Goal: Task Accomplishment & Management: Manage account settings

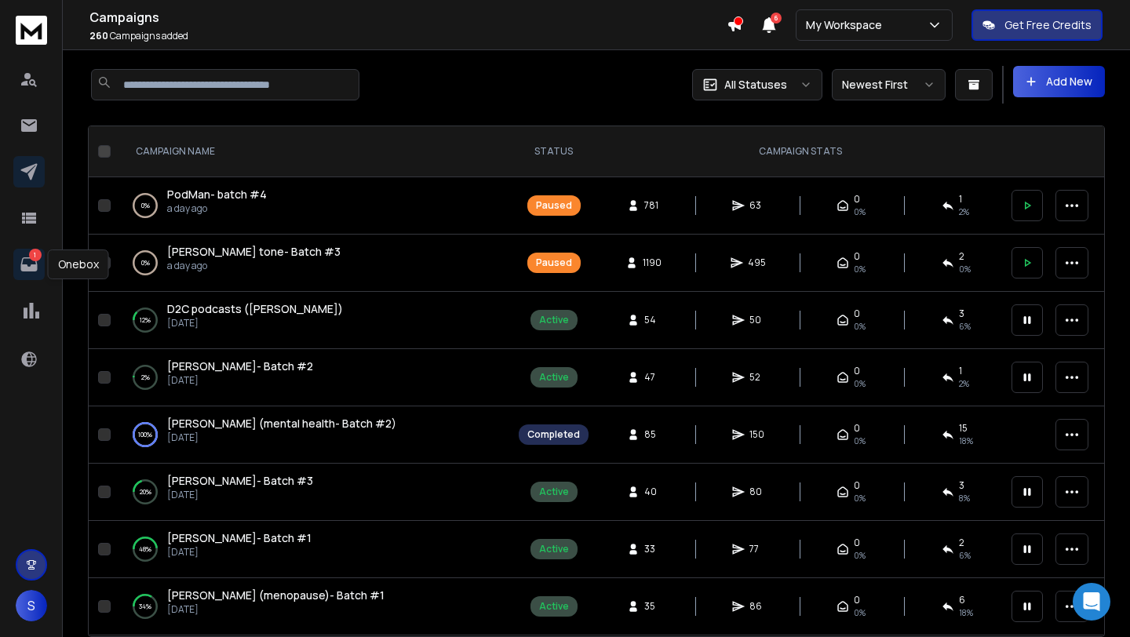
click at [23, 251] on link "1" at bounding box center [28, 264] width 31 height 31
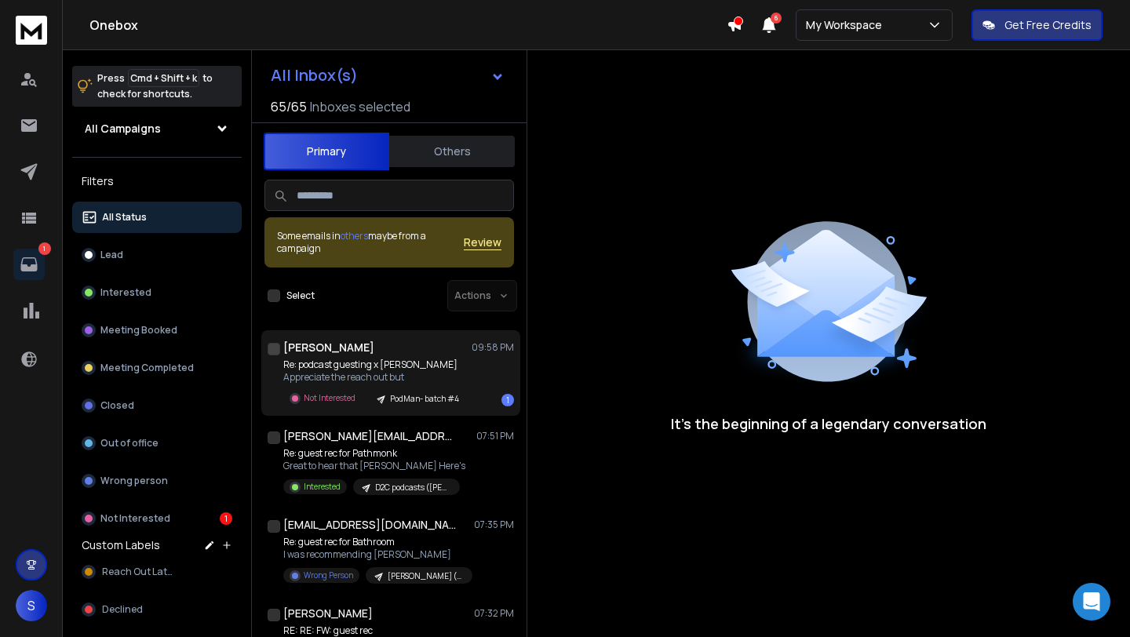
click at [397, 389] on div "Re: podcast guesting x Eric Appreciate the reach out but Not Interested PodMan-…" at bounding box center [375, 383] width 185 height 48
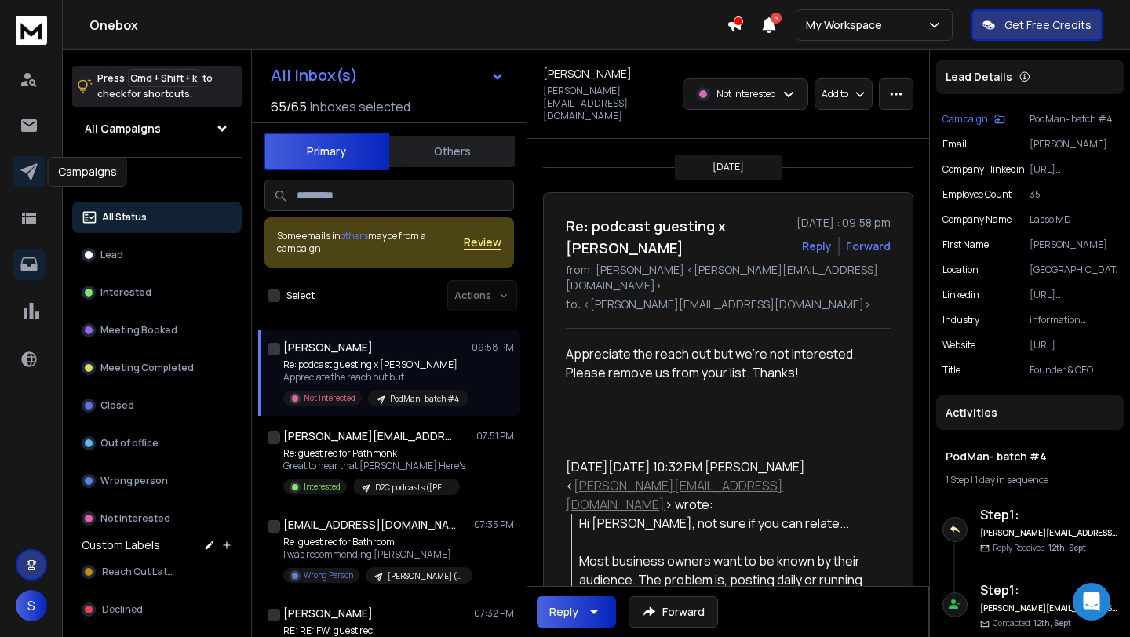
click at [31, 164] on icon at bounding box center [29, 171] width 19 height 19
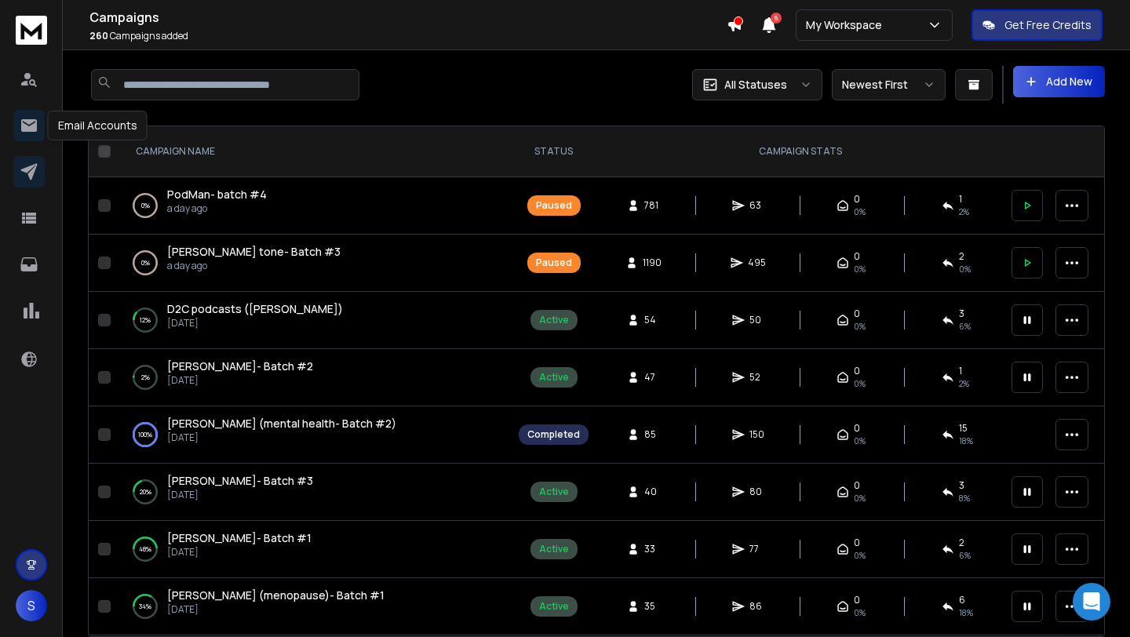
click at [29, 126] on icon at bounding box center [29, 125] width 16 height 13
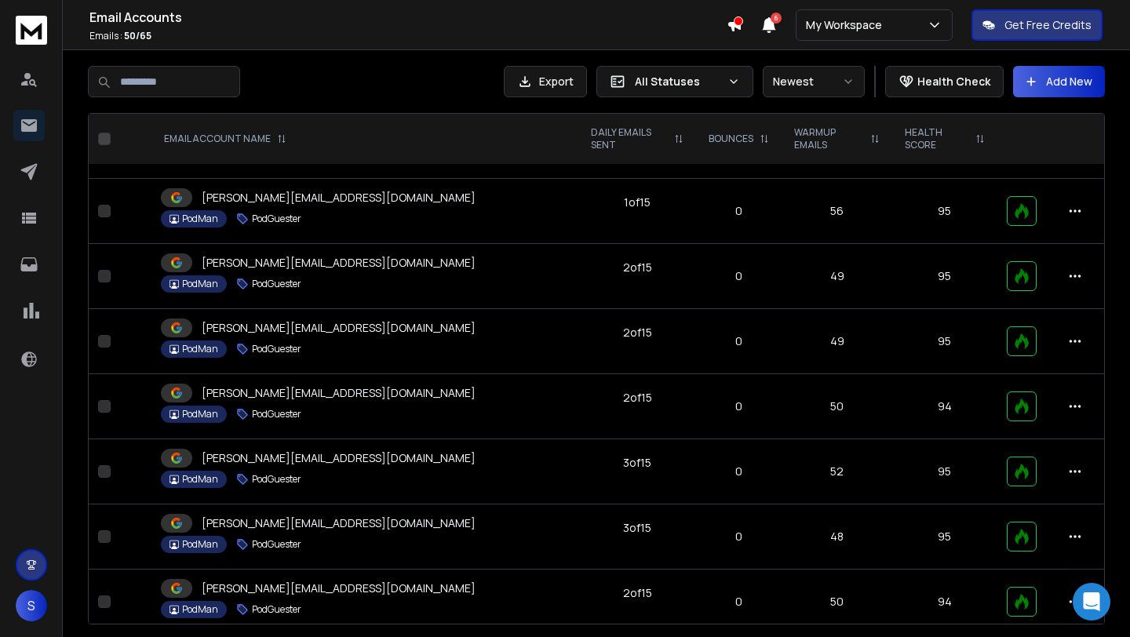
scroll to position [2694, 0]
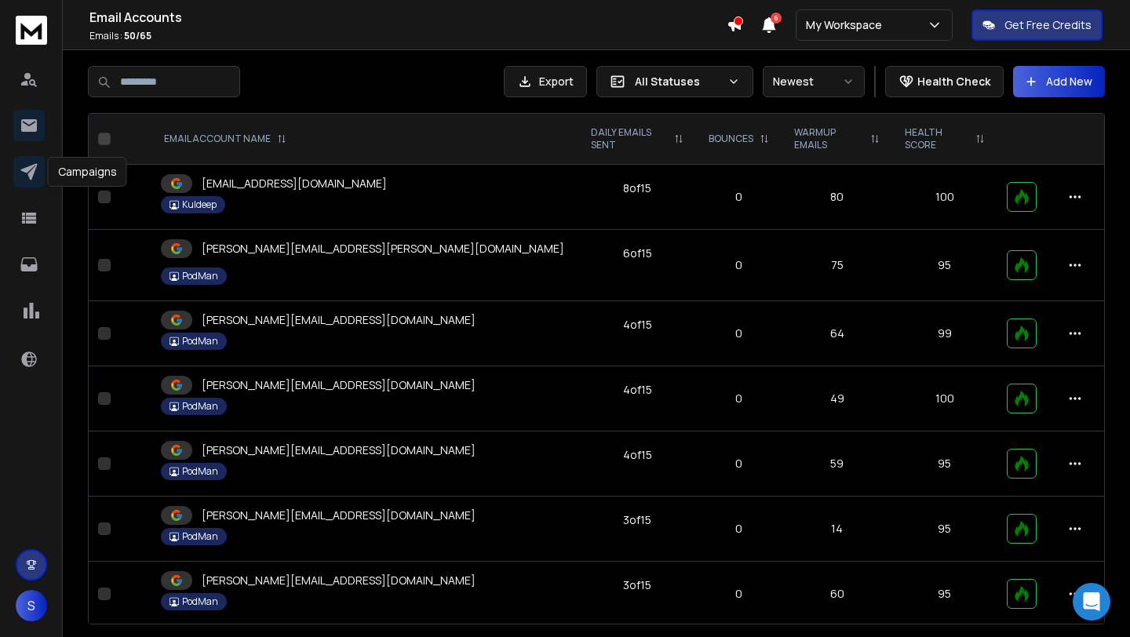
click at [28, 165] on icon at bounding box center [29, 171] width 19 height 19
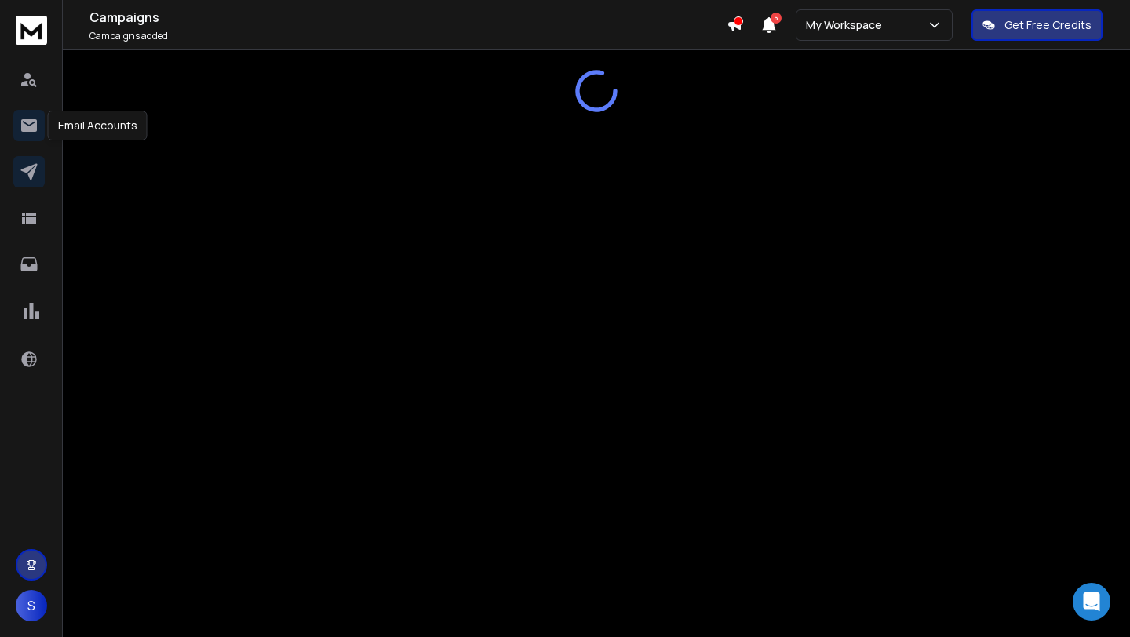
click at [30, 126] on icon at bounding box center [29, 125] width 16 height 13
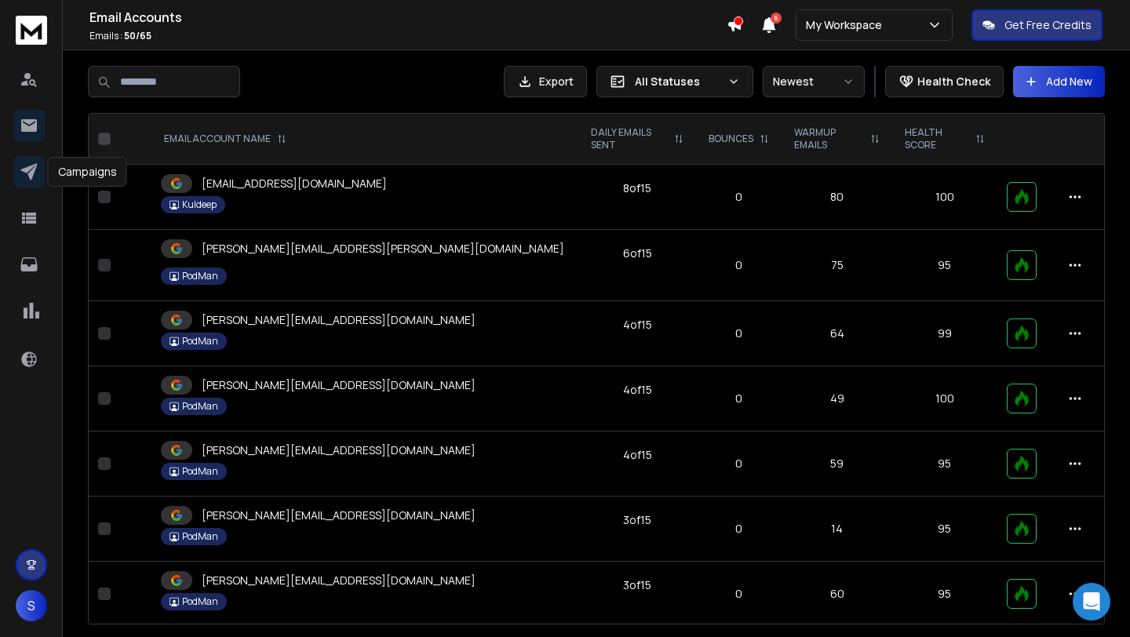
click at [35, 171] on icon at bounding box center [29, 171] width 19 height 19
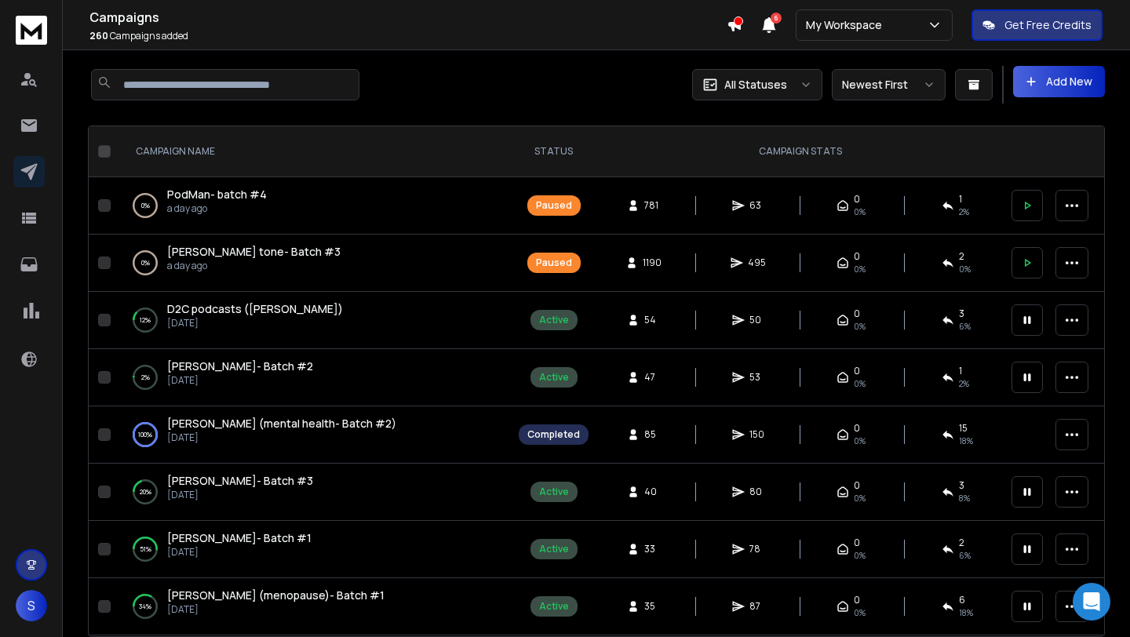
click at [1022, 200] on icon at bounding box center [1027, 206] width 14 height 14
click at [1023, 270] on button at bounding box center [1027, 262] width 31 height 31
click at [628, 253] on div "Total Leads Added" at bounding box center [621, 239] width 120 height 30
click at [649, 261] on div "1190 495 0 0% 2 0 %" at bounding box center [800, 262] width 385 height 25
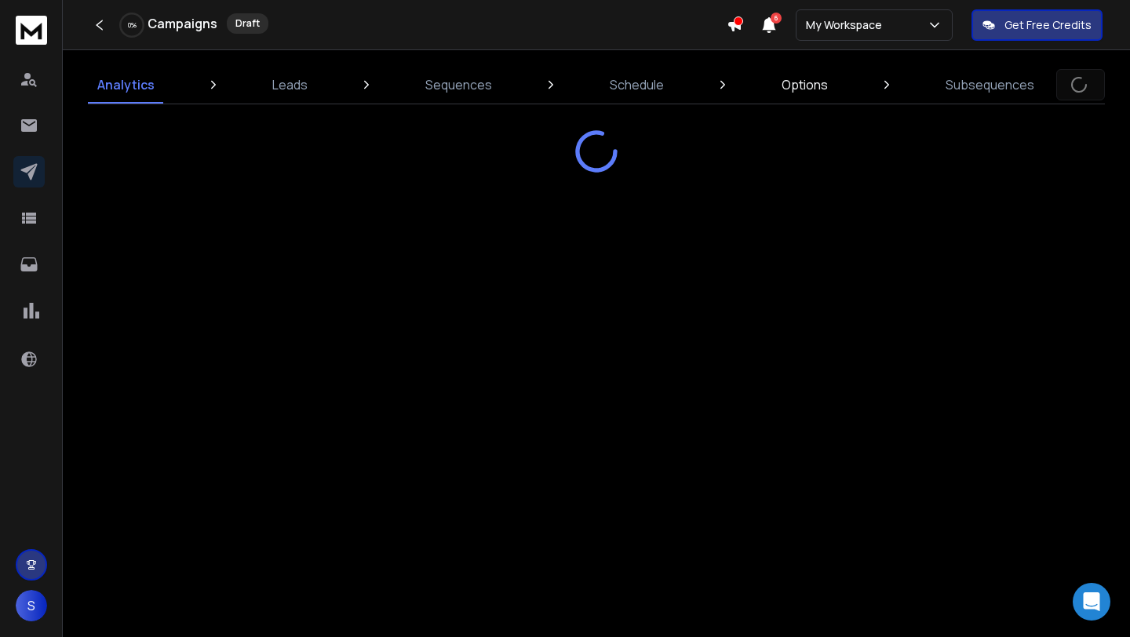
click at [821, 99] on link "Options" at bounding box center [804, 85] width 65 height 38
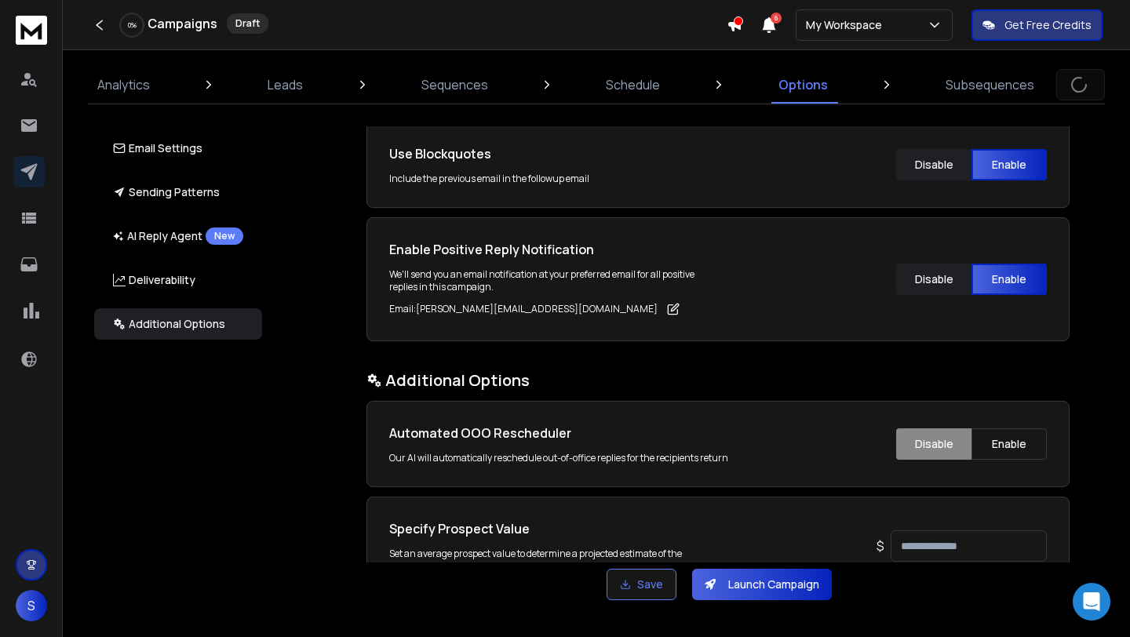
scroll to position [2834, 0]
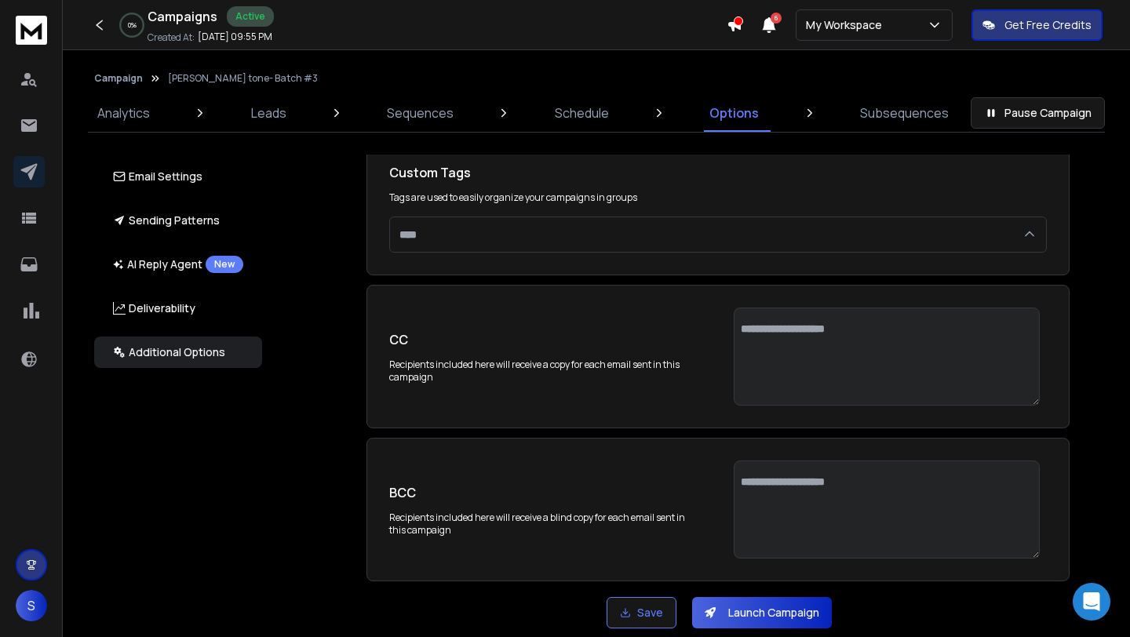
click at [788, 622] on button "Launch Campaign" at bounding box center [762, 612] width 140 height 31
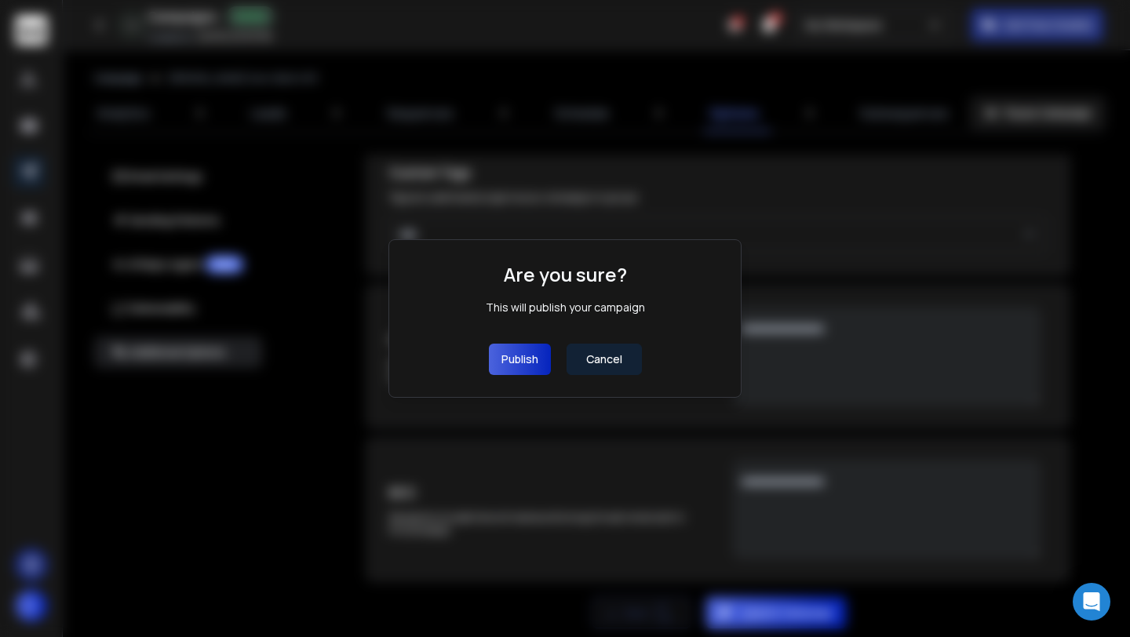
scroll to position [3081, 0]
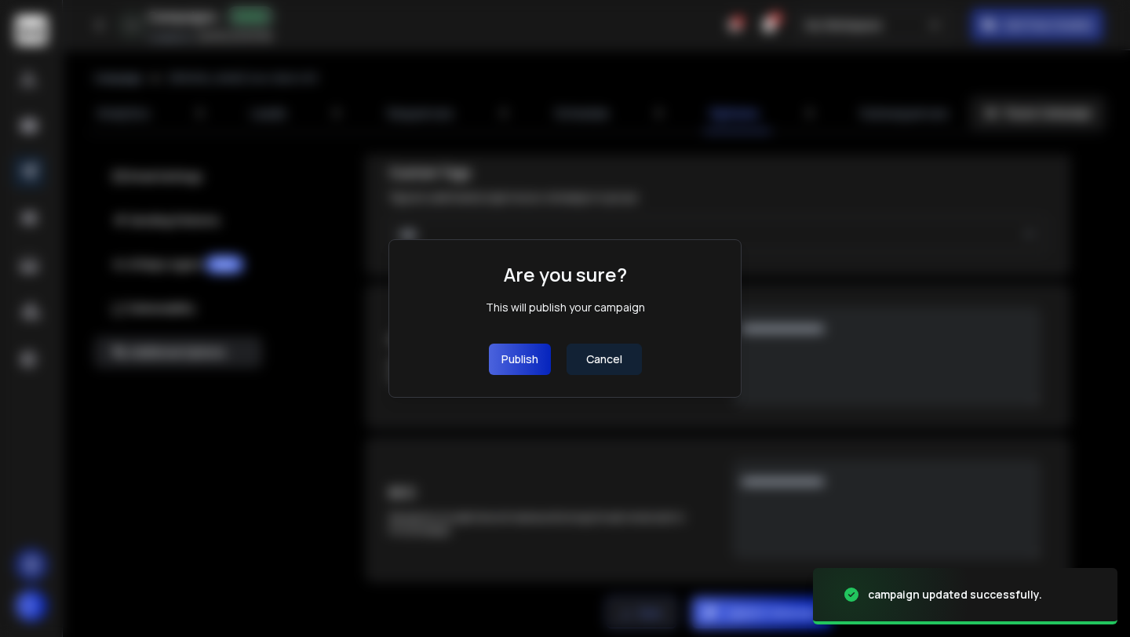
click at [548, 370] on button "Publish" at bounding box center [520, 359] width 62 height 31
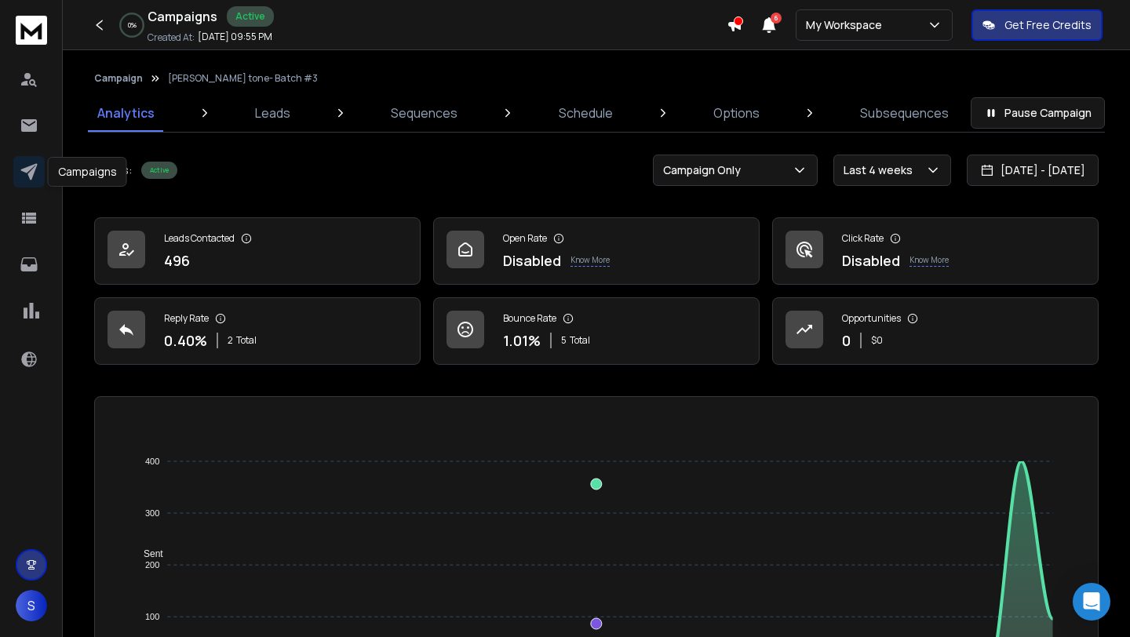
click at [38, 181] on link at bounding box center [28, 171] width 31 height 31
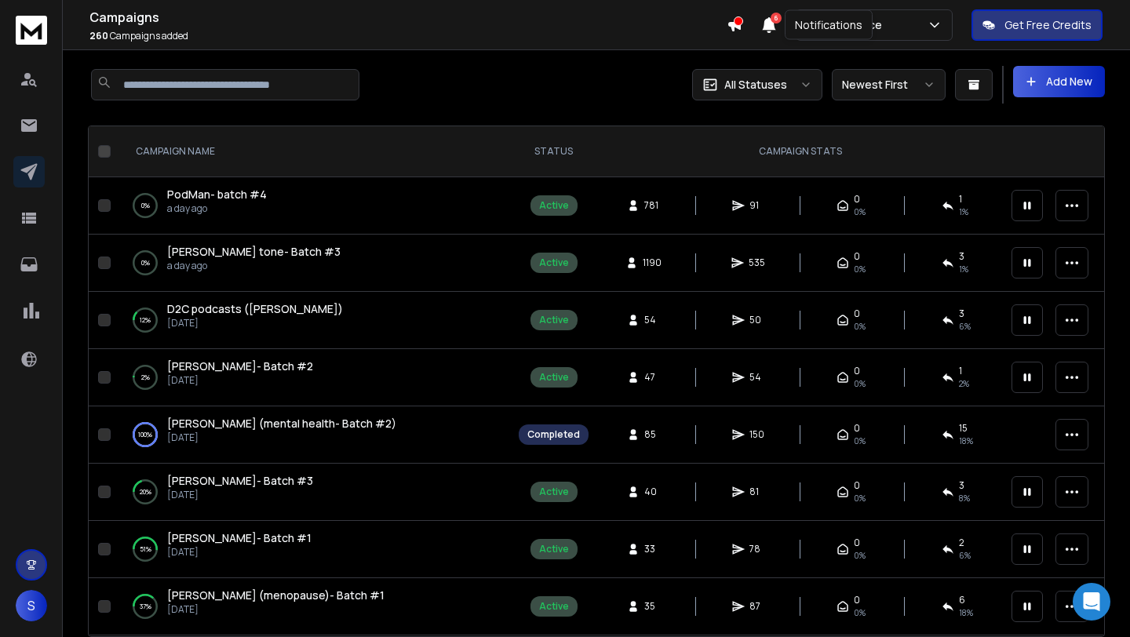
click at [772, 30] on icon at bounding box center [769, 25] width 16 height 16
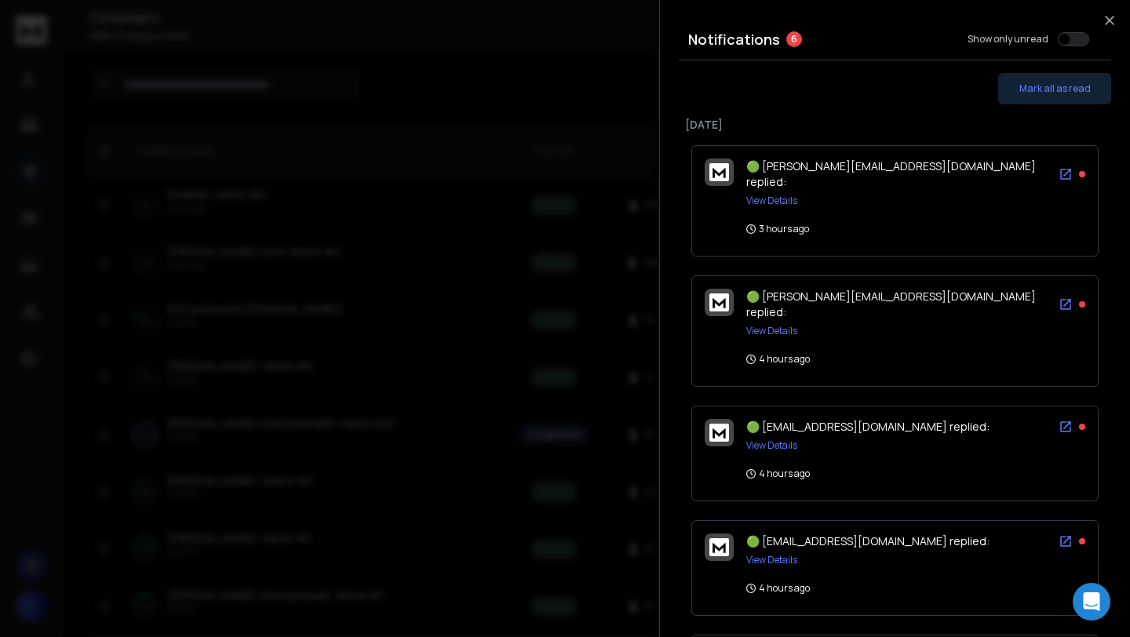
click at [1020, 104] on button "Mark all as read" at bounding box center [1054, 88] width 113 height 31
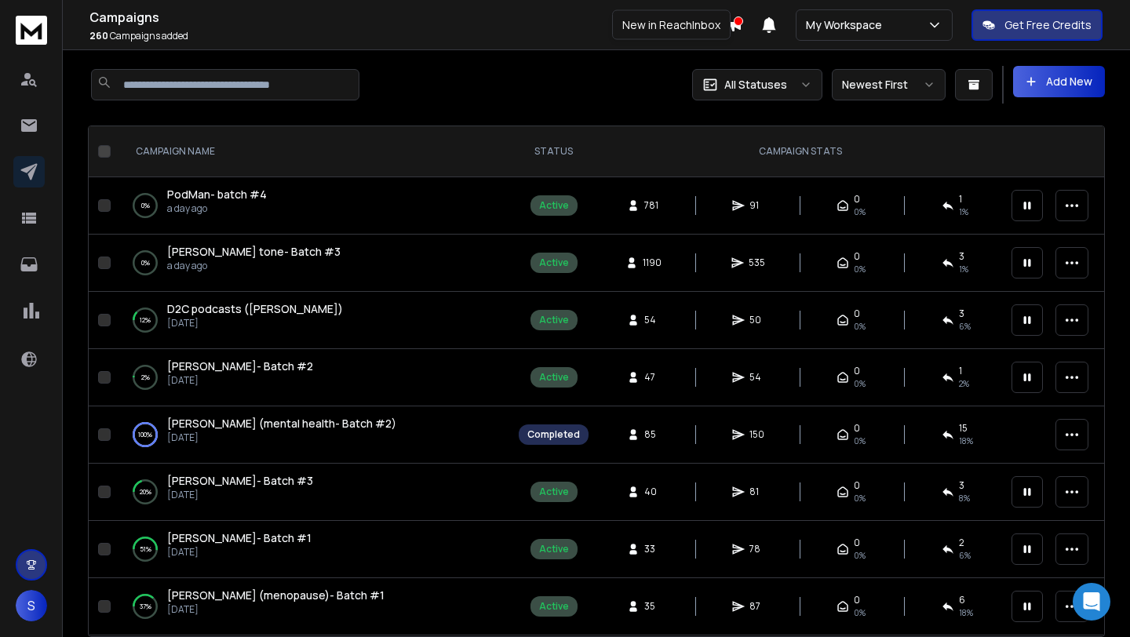
click at [738, 21] on icon at bounding box center [734, 25] width 13 height 13
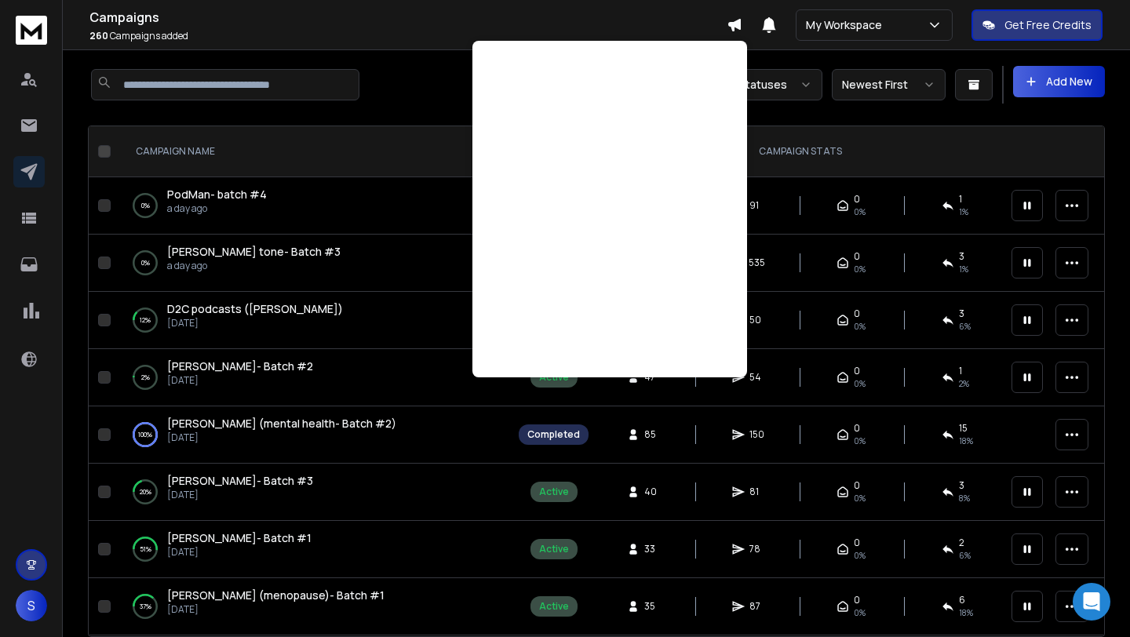
click at [397, 89] on div at bounding box center [342, 85] width 509 height 38
